Goal: Check status

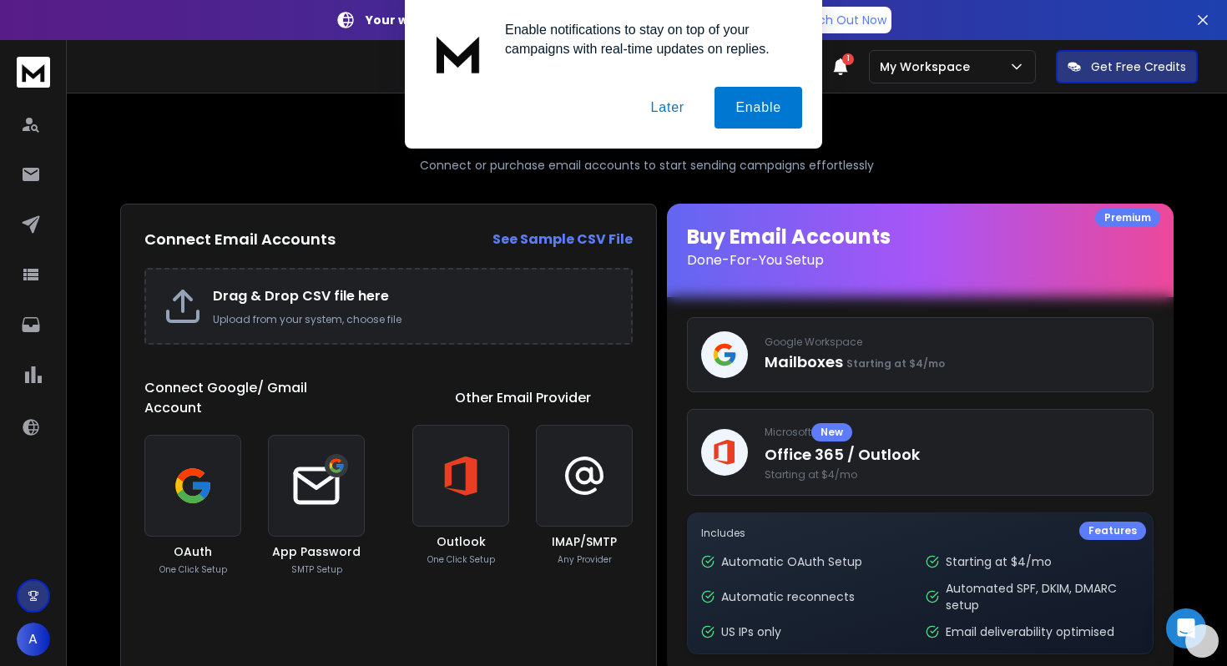
click at [668, 117] on button "Later" at bounding box center [666, 108] width 75 height 42
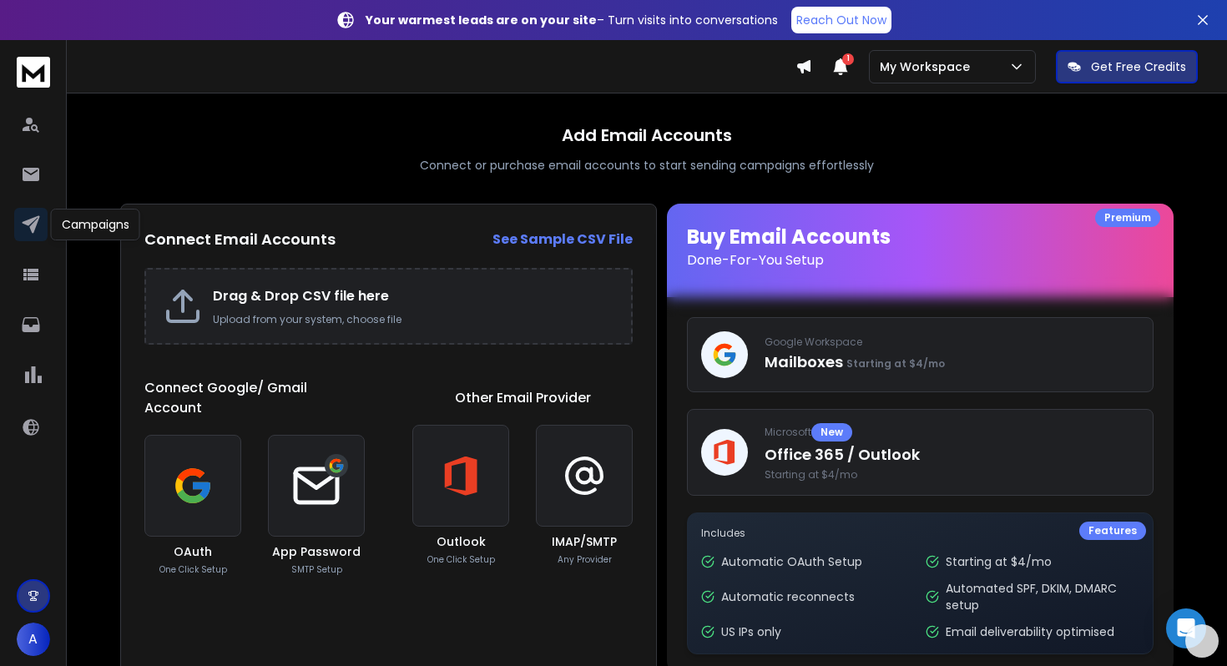
click at [29, 220] on icon at bounding box center [31, 224] width 18 height 18
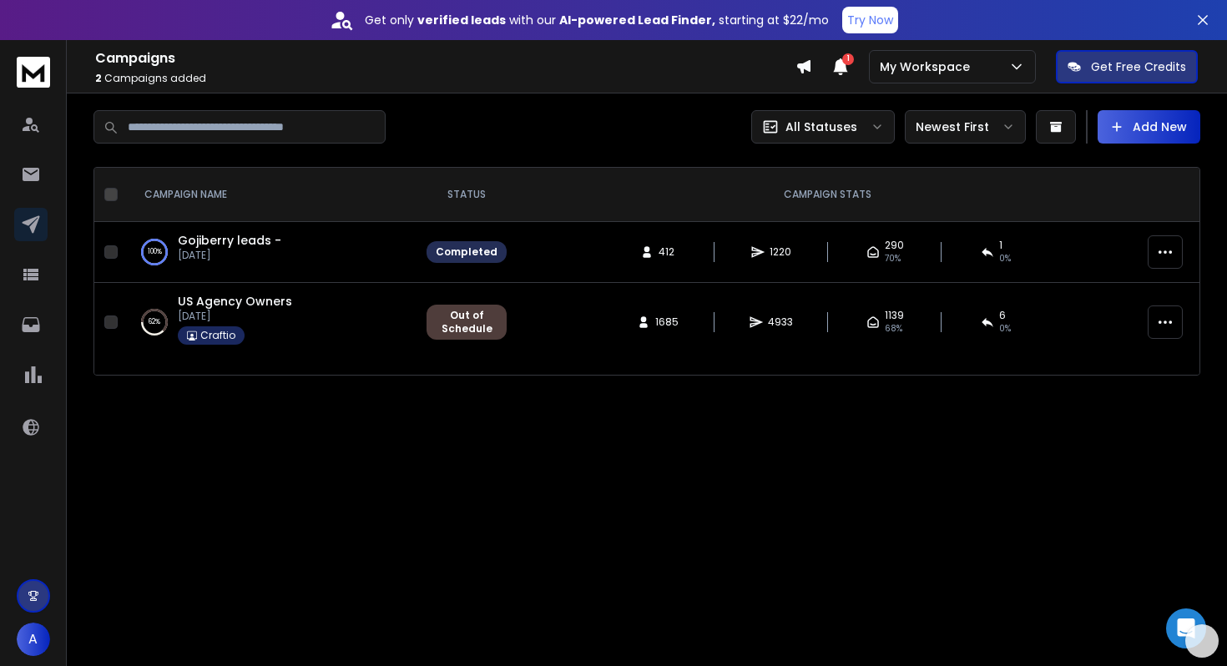
click at [1153, 332] on button "button" at bounding box center [1165, 321] width 35 height 33
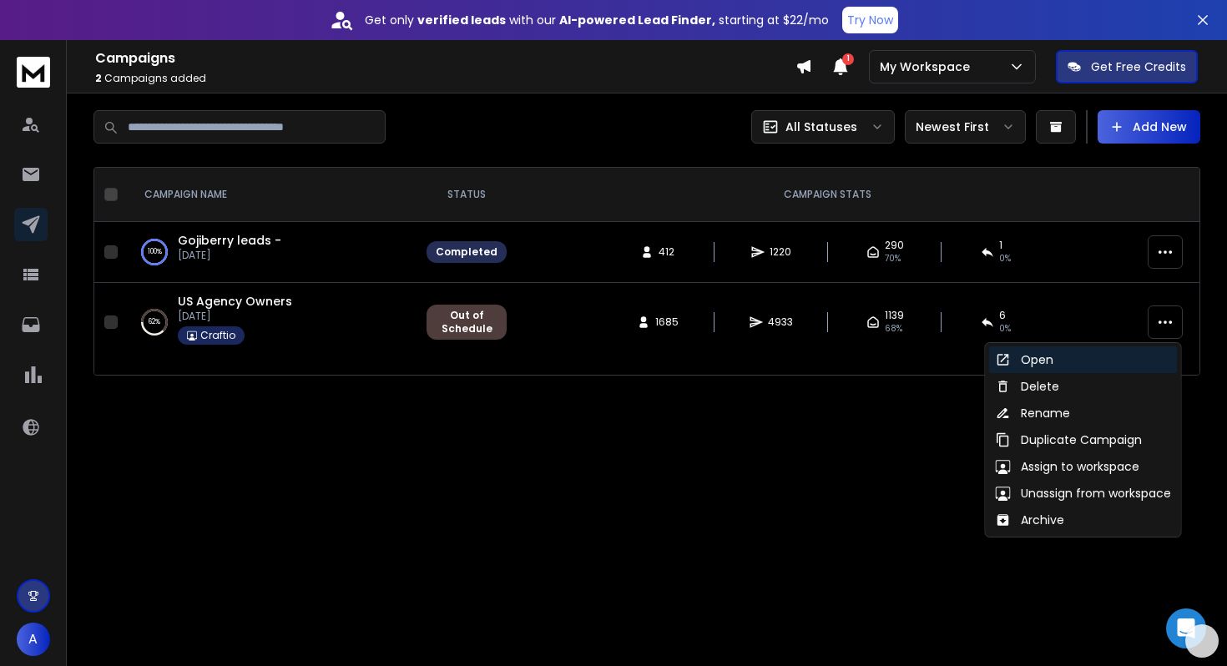
click at [1097, 363] on div "Open" at bounding box center [1083, 359] width 189 height 27
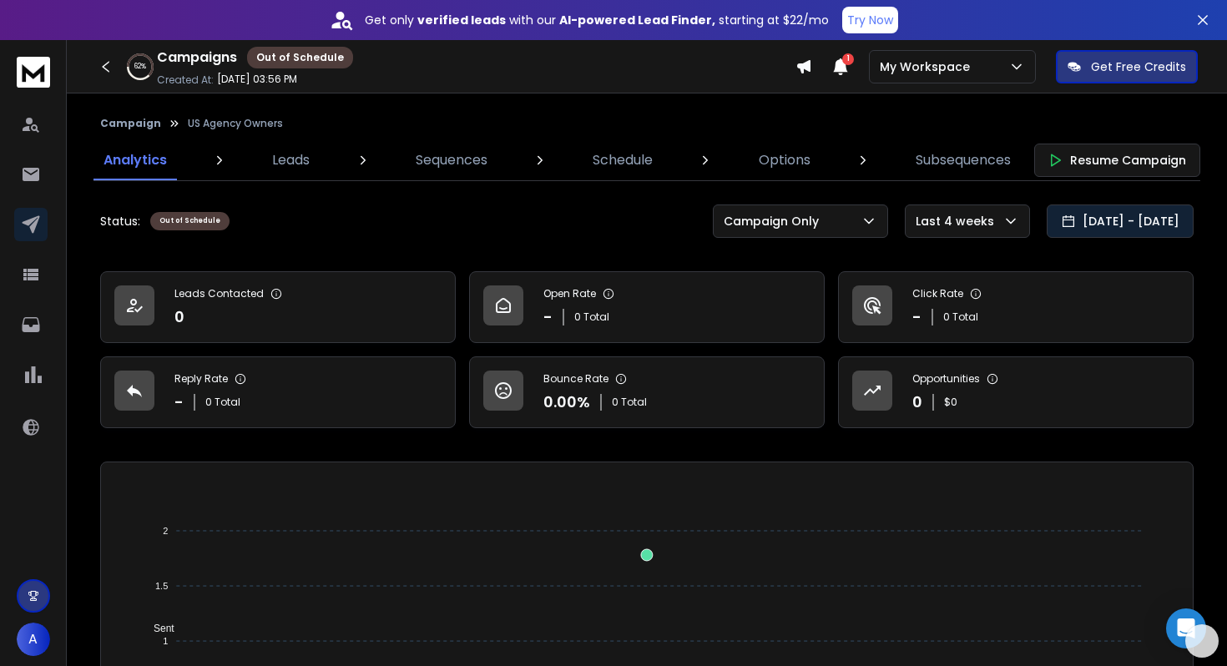
click at [1086, 225] on button "[DATE] - [DATE]" at bounding box center [1120, 220] width 147 height 33
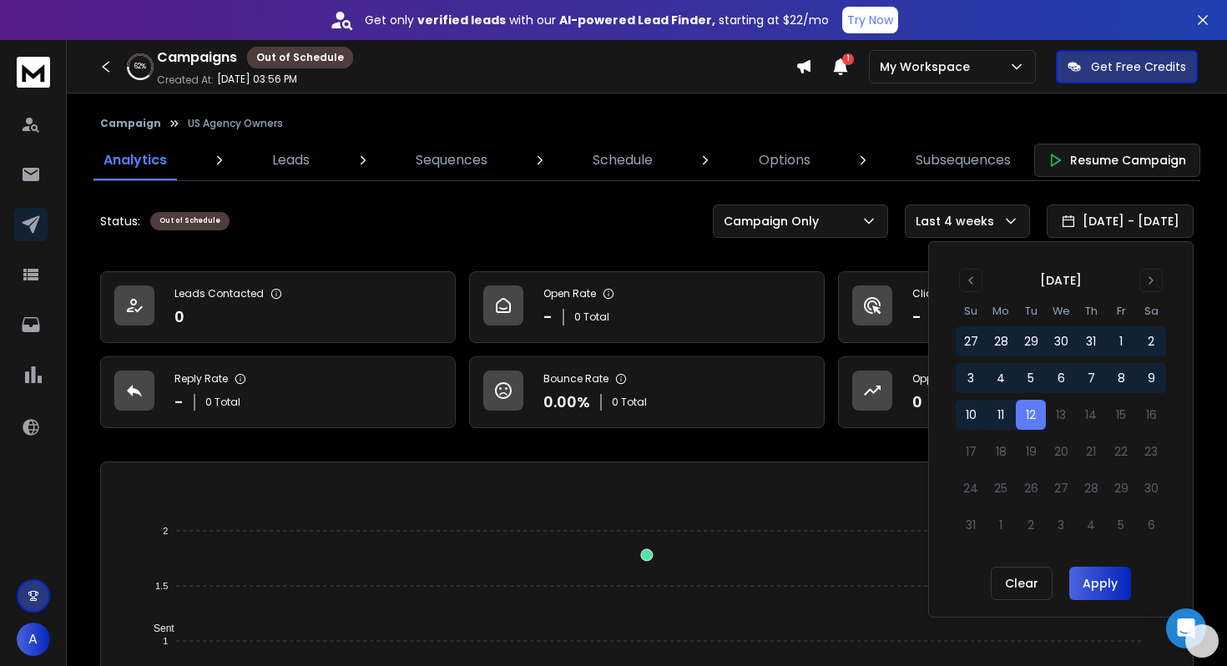
click at [1030, 412] on button "12" at bounding box center [1031, 415] width 30 height 30
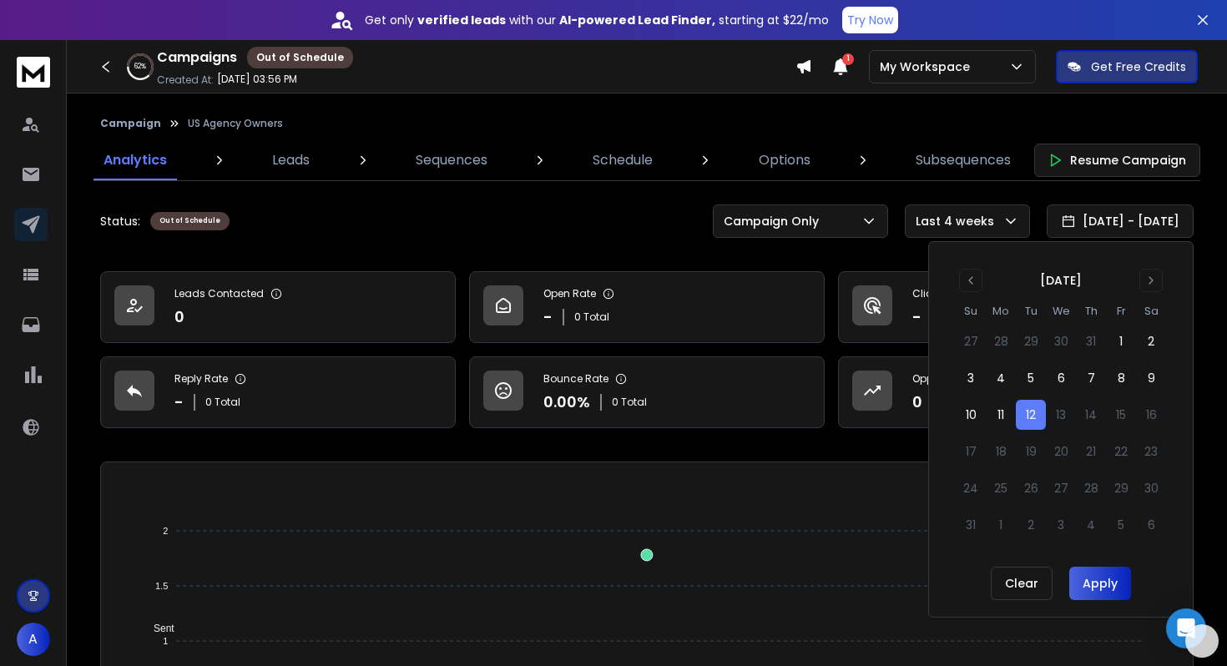
click at [1113, 491] on td "29" at bounding box center [1121, 488] width 30 height 30
click at [978, 284] on button "Go to previous month" at bounding box center [970, 280] width 23 height 23
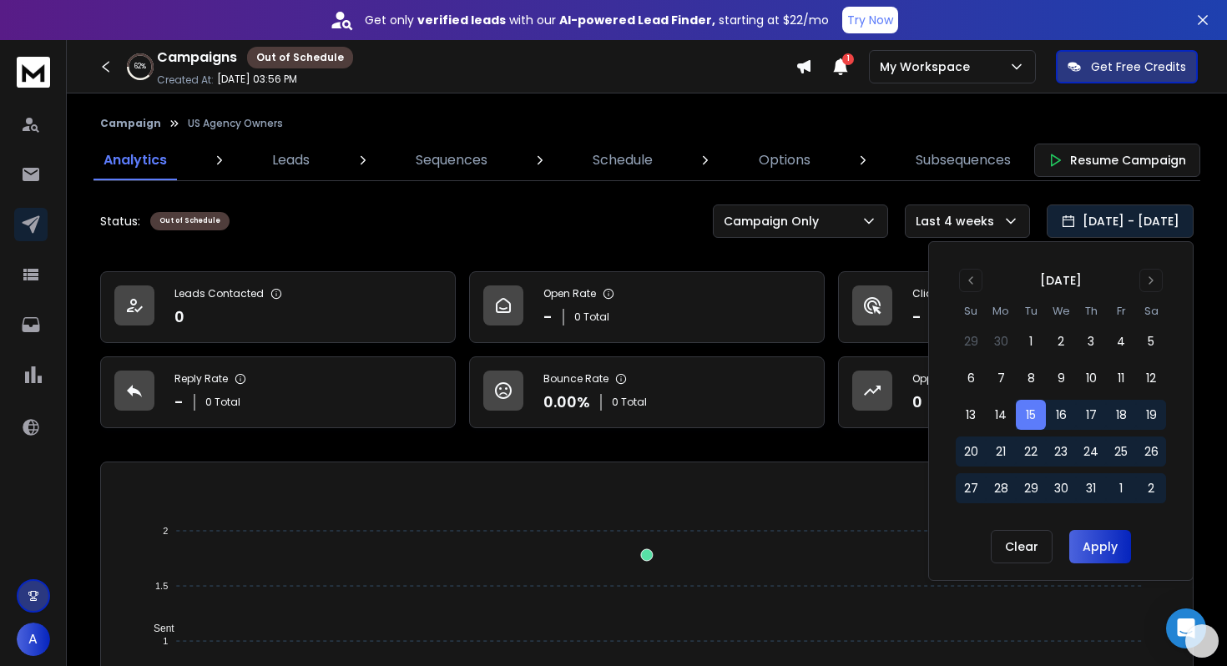
click at [1047, 230] on button "[DATE] - [DATE]" at bounding box center [1120, 220] width 147 height 33
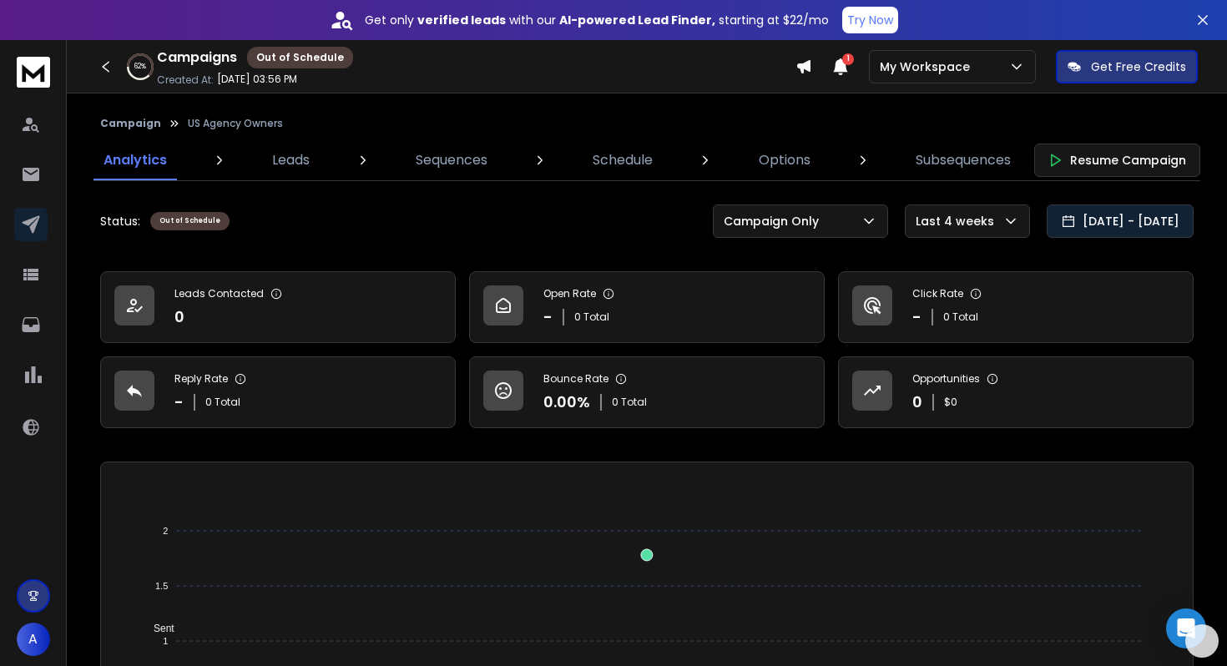
click at [1047, 230] on button "[DATE] - [DATE]" at bounding box center [1120, 220] width 147 height 33
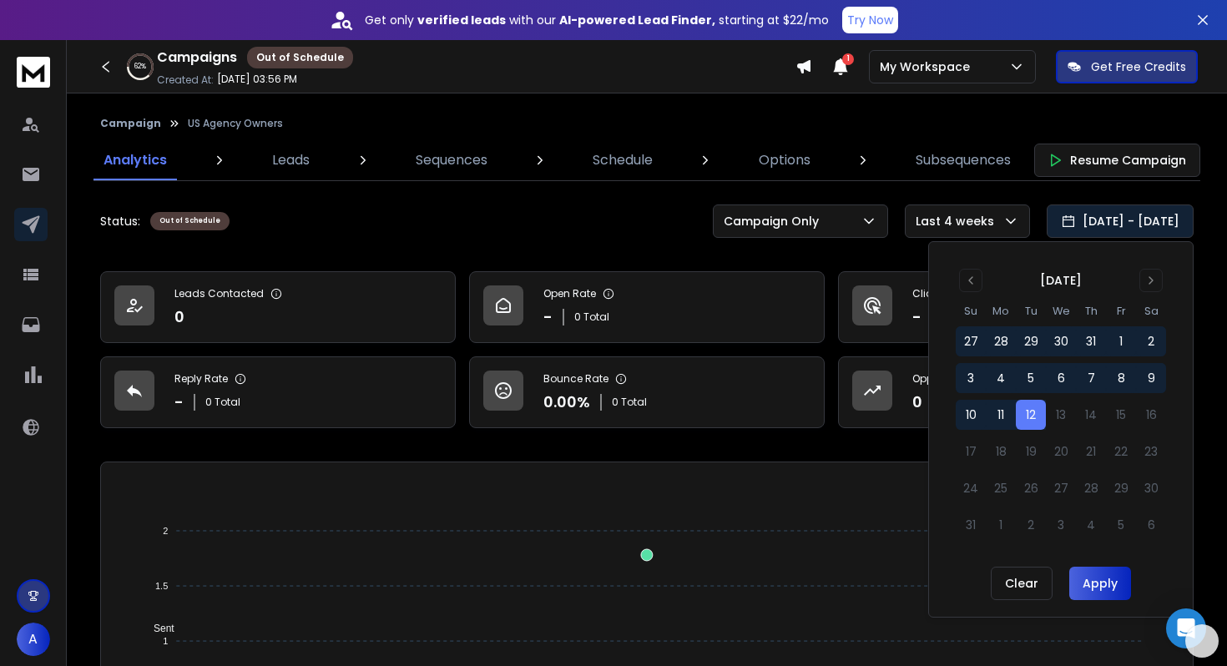
click at [1047, 230] on button "[DATE] - [DATE]" at bounding box center [1120, 220] width 147 height 33
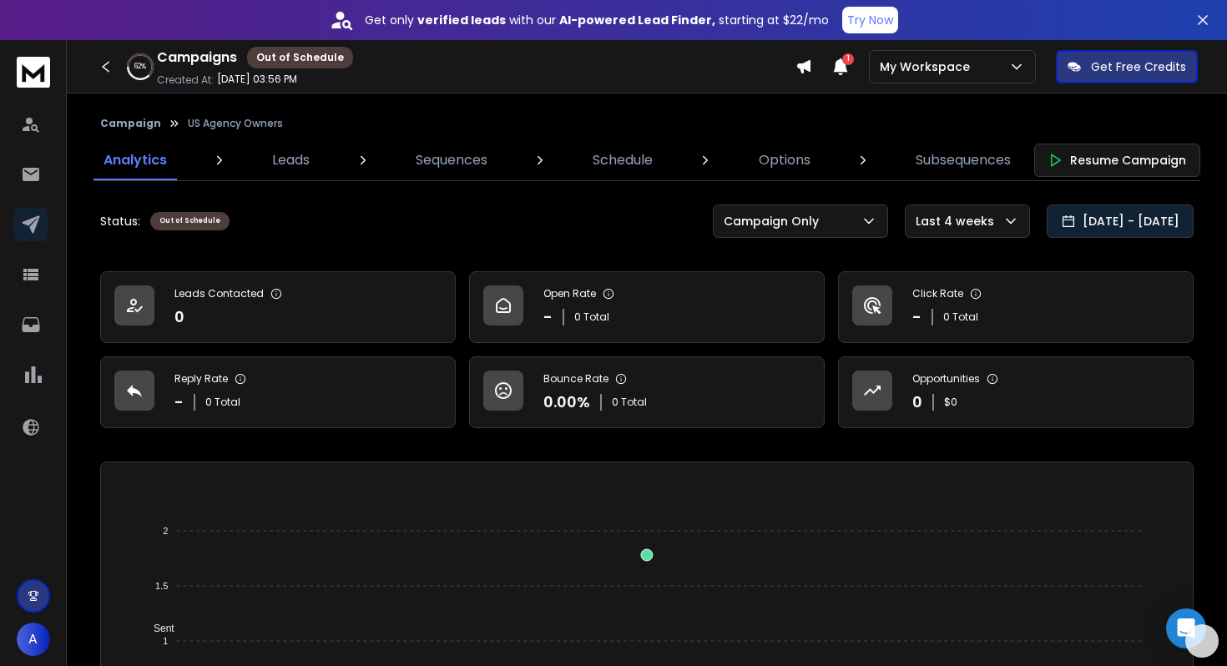
click at [1143, 226] on button "[DATE] - [DATE]" at bounding box center [1120, 220] width 147 height 33
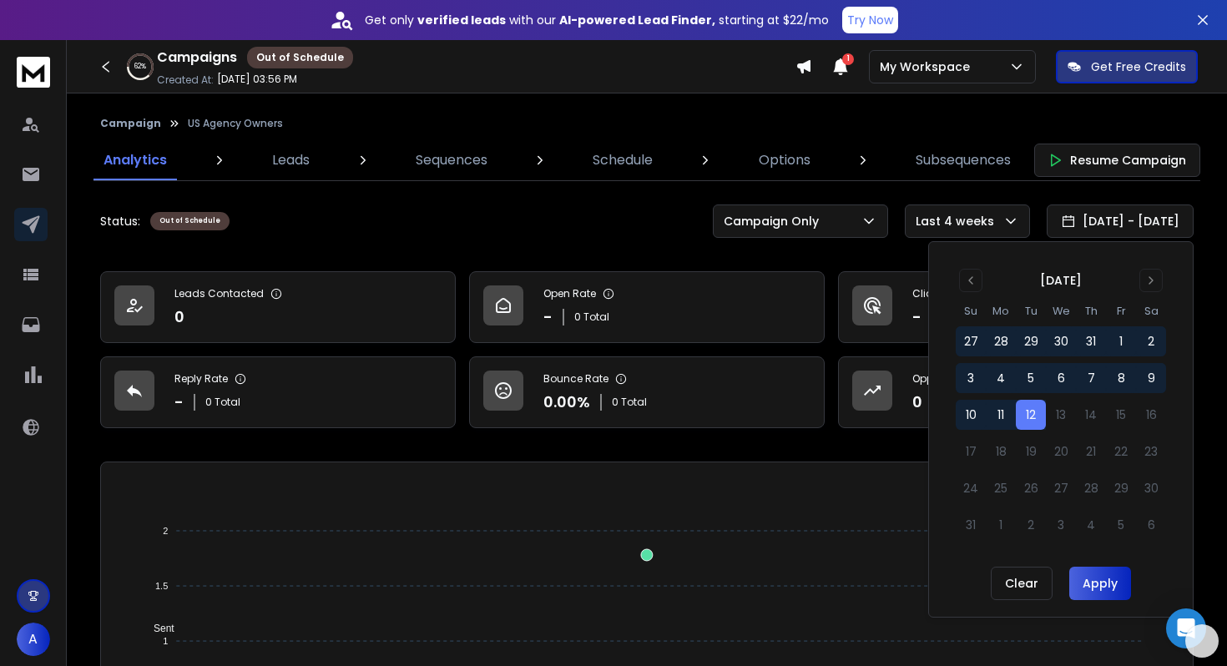
click at [1035, 427] on button "12" at bounding box center [1031, 415] width 30 height 30
click at [759, 228] on p "Campaign Only" at bounding box center [775, 221] width 102 height 17
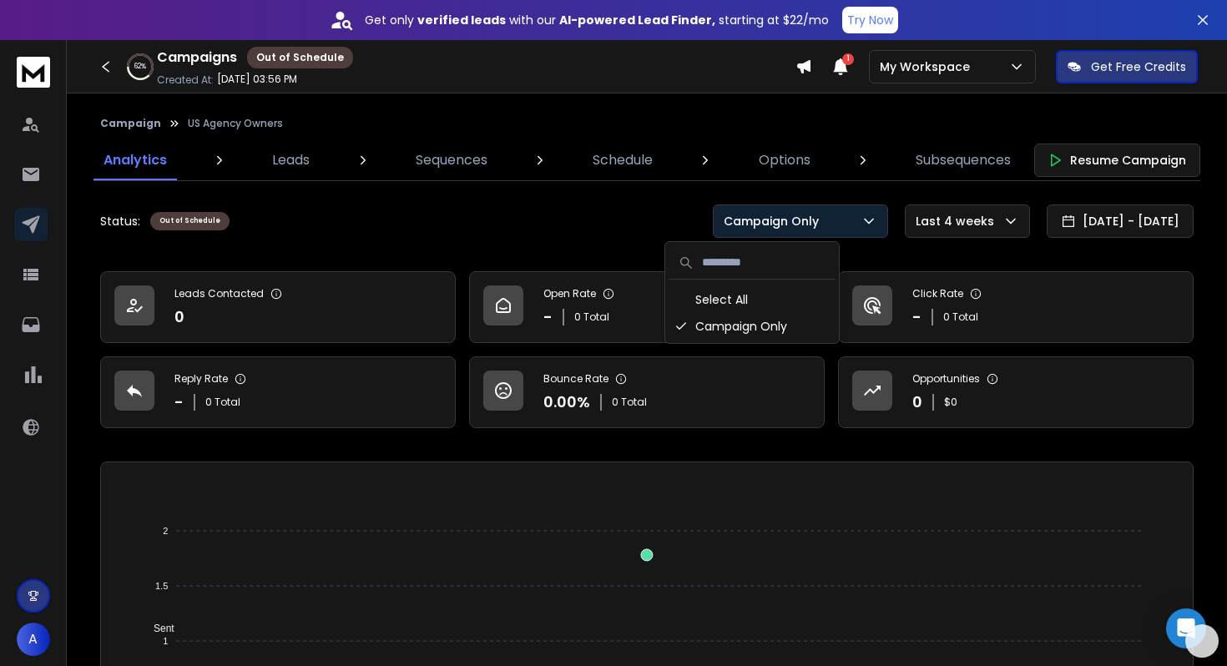
click at [759, 228] on p "Campaign Only" at bounding box center [775, 221] width 102 height 17
click at [359, 216] on div "Status: Out of Schedule Resume Campaign Campaign Only Last 4 weeks [DATE] - [DA…" at bounding box center [646, 220] width 1093 height 33
